Goal: Task Accomplishment & Management: Use online tool/utility

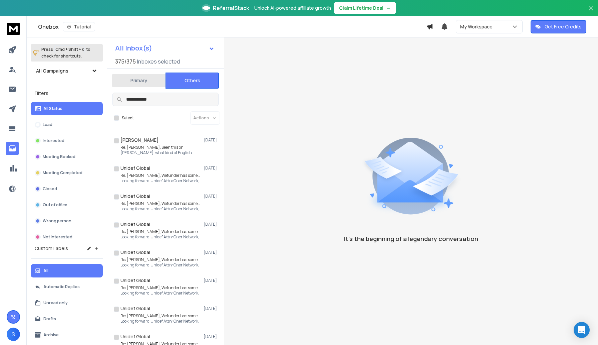
click at [170, 102] on input "**********" at bounding box center [166, 98] width 106 height 13
click at [172, 160] on div "[PERSON_NAME] 08:47 AM Re: [PERSON_NAME], Would value your I was in the same 1 …" at bounding box center [165, 258] width 117 height 255
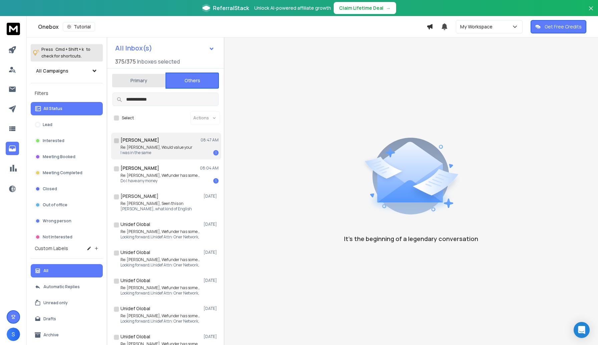
click at [172, 158] on div "[PERSON_NAME] 08:47 AM Re: [PERSON_NAME], Would value your I was in the same 1" at bounding box center [166, 146] width 110 height 27
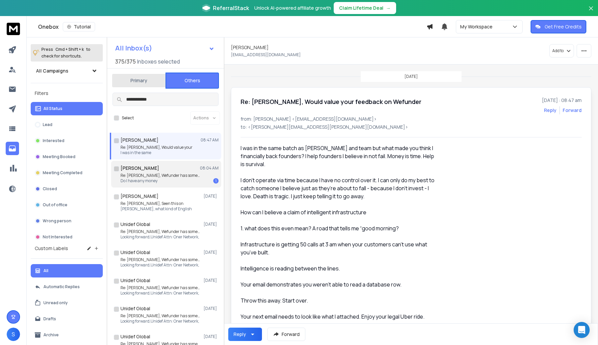
click at [176, 173] on p "Re: [PERSON_NAME], Wefunder has something" at bounding box center [161, 175] width 80 height 5
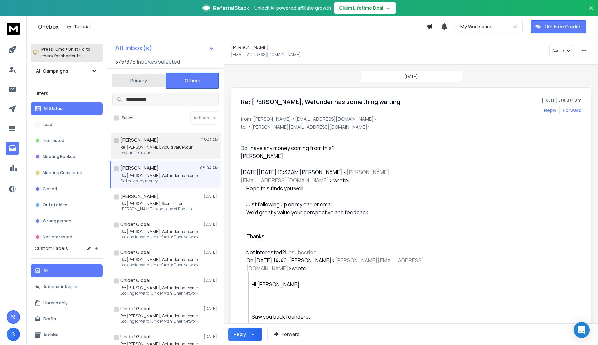
click at [173, 152] on p "I was in the same" at bounding box center [157, 152] width 72 height 5
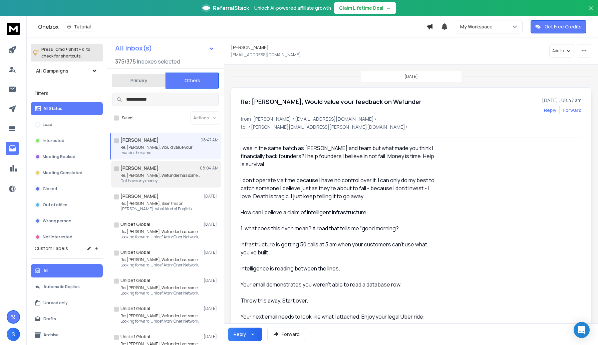
click at [169, 177] on p "Re: [PERSON_NAME], Wefunder has something" at bounding box center [161, 175] width 80 height 5
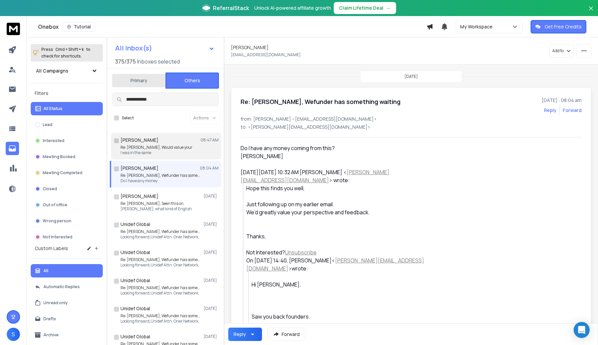
click at [152, 151] on p "I was in the same" at bounding box center [157, 152] width 72 height 5
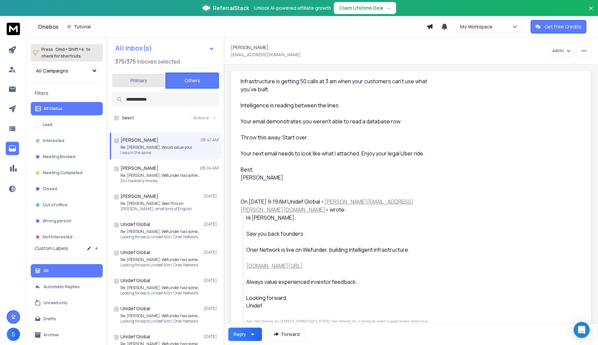
scroll to position [287, 0]
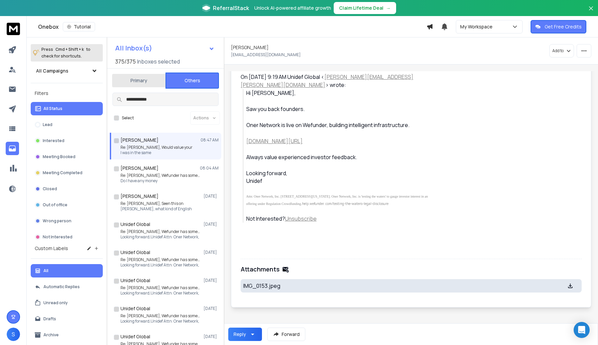
click at [262, 286] on div "IMG_0153.jpeg" at bounding box center [318, 285] width 150 height 8
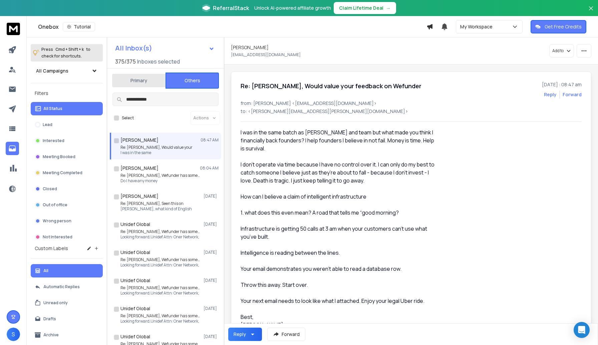
scroll to position [0, 0]
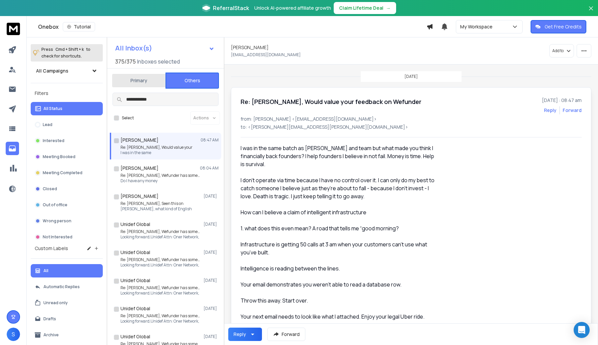
click at [257, 119] on p "from: [PERSON_NAME] <[EMAIL_ADDRESS][DOMAIN_NAME]>" at bounding box center [411, 119] width 341 height 7
drag, startPoint x: 257, startPoint y: 119, endPoint x: 276, endPoint y: 119, distance: 19.4
click at [276, 119] on p "from: [PERSON_NAME] <[EMAIL_ADDRESS][DOMAIN_NAME]>" at bounding box center [411, 119] width 341 height 7
click at [169, 97] on input "**********" at bounding box center [166, 98] width 106 height 13
